Goal: Navigation & Orientation: Find specific page/section

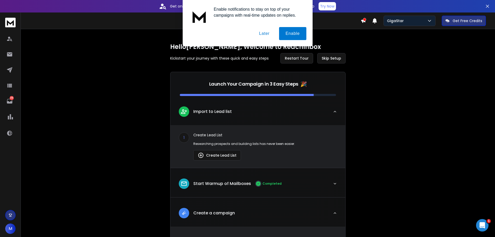
click at [400, 21] on div "Enable notifications to stay on top of your campaigns with real-time updates on…" at bounding box center [247, 23] width 495 height 46
drag, startPoint x: 413, startPoint y: 27, endPoint x: 292, endPoint y: 26, distance: 121.8
click at [411, 27] on div "Enable notifications to stay on top of your campaigns with real-time updates on…" at bounding box center [247, 23] width 495 height 46
click at [266, 35] on button "Later" at bounding box center [263, 33] width 23 height 13
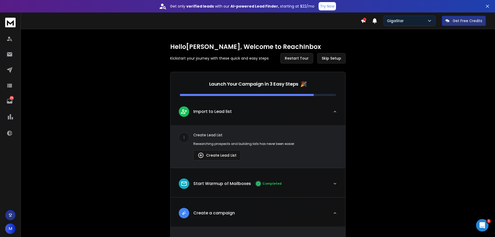
click at [414, 20] on div "GigaStar" at bounding box center [409, 20] width 45 height 5
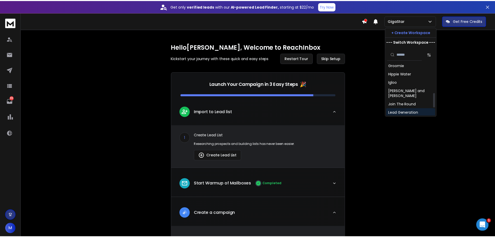
scroll to position [104, 0]
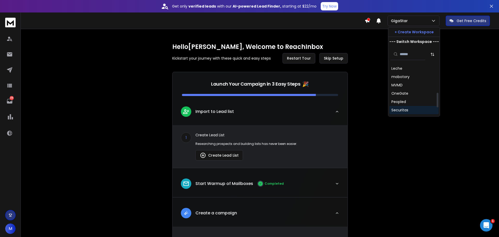
click at [419, 106] on div "Securitas" at bounding box center [413, 110] width 49 height 8
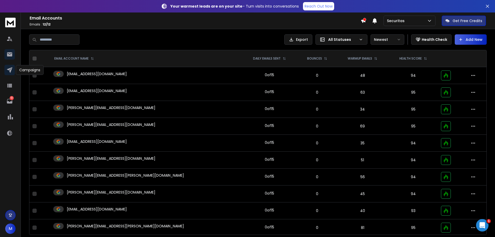
click at [11, 70] on icon at bounding box center [9, 69] width 5 height 5
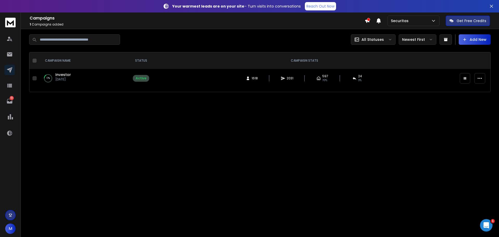
click at [155, 84] on td "1618 2031 597 70 % 24 3 %" at bounding box center [304, 78] width 304 height 19
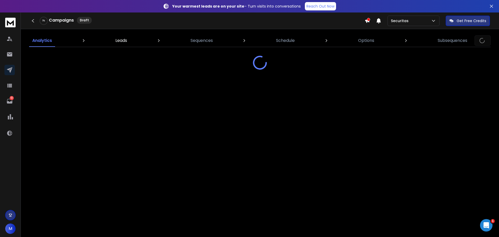
click at [122, 43] on p "Leads" at bounding box center [121, 40] width 12 height 6
click at [194, 39] on p "Sequences" at bounding box center [201, 40] width 22 height 6
